Goal: Task Accomplishment & Management: Use online tool/utility

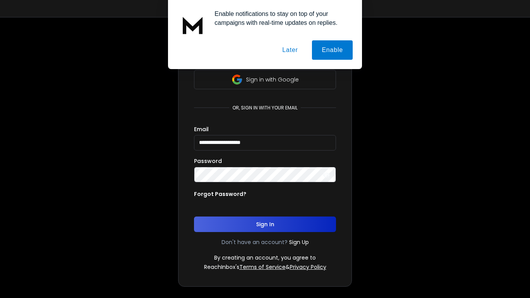
type input "**********"
click at [265, 224] on button "Sign In" at bounding box center [265, 225] width 142 height 16
